Goal: Task Accomplishment & Management: Use online tool/utility

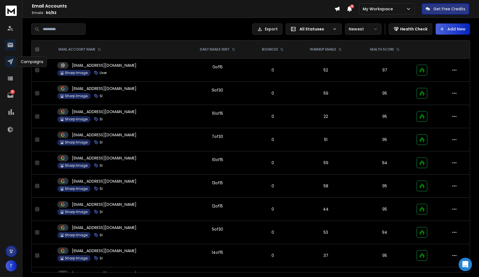
click at [13, 63] on icon at bounding box center [10, 61] width 7 height 7
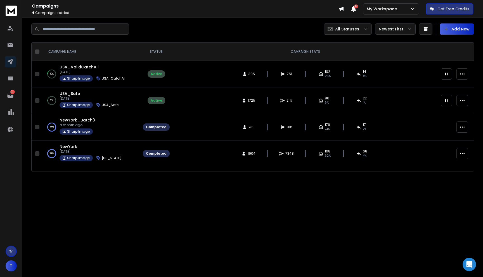
click at [174, 106] on td "1725 2117 86 6 % 22 1 %" at bounding box center [305, 100] width 264 height 27
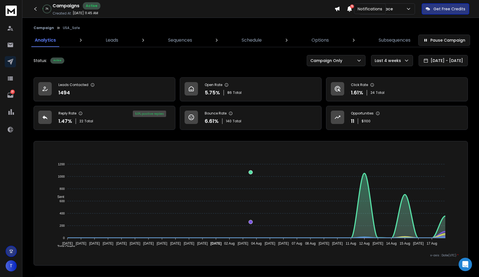
click at [349, 11] on icon at bounding box center [350, 9] width 6 height 6
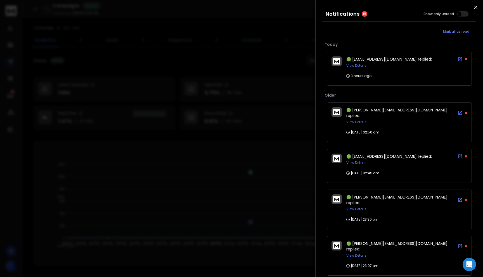
click at [474, 7] on icon "button" at bounding box center [475, 7] width 3 height 3
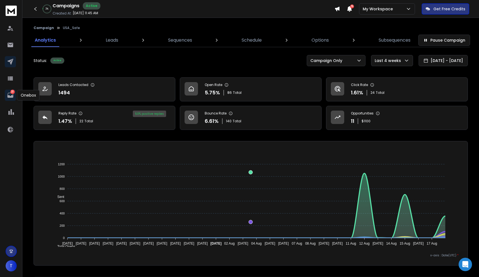
click at [8, 96] on icon at bounding box center [10, 95] width 6 height 5
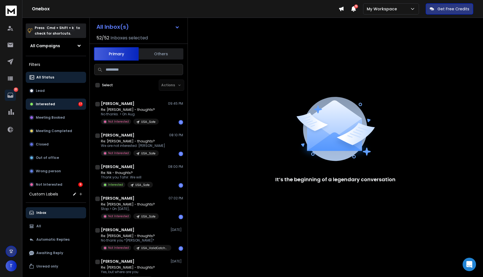
click at [49, 104] on p "Interested" at bounding box center [45, 104] width 19 height 4
